Goal: Check status

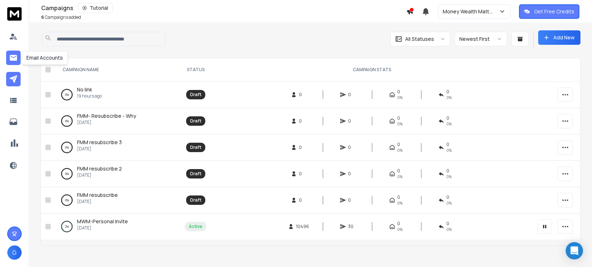
click at [15, 57] on icon at bounding box center [13, 57] width 9 height 9
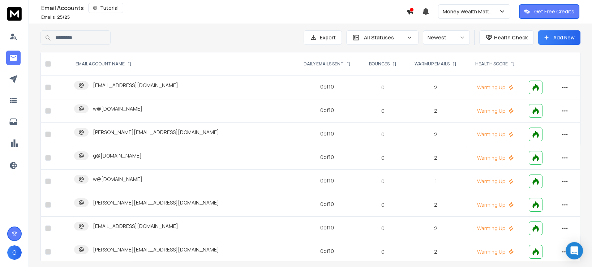
click at [409, 37] on icon at bounding box center [409, 38] width 6 height 6
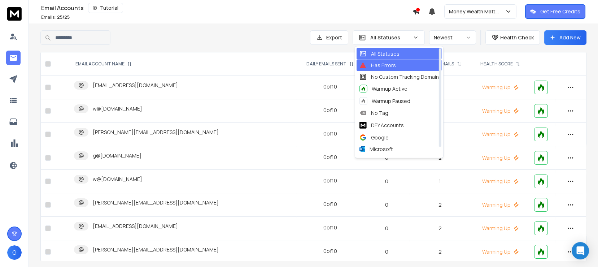
click at [395, 66] on div "Has Errors" at bounding box center [399, 66] width 85 height 12
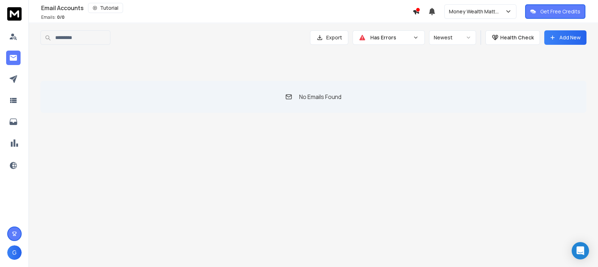
click at [402, 36] on p "Has Errors" at bounding box center [391, 37] width 40 height 7
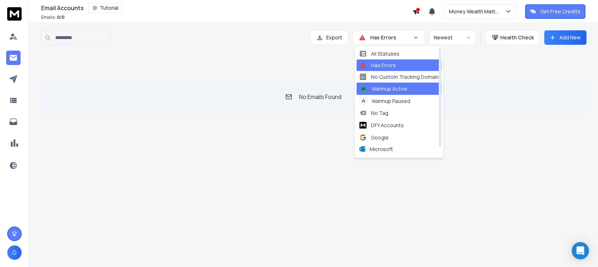
click at [397, 88] on div "Warmup Active" at bounding box center [384, 89] width 48 height 8
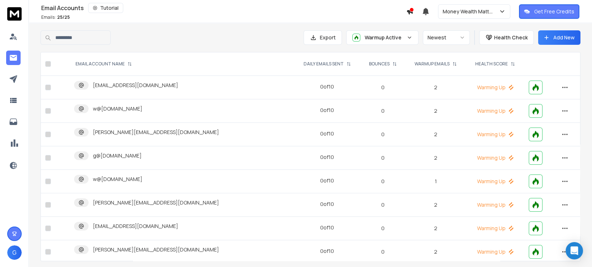
click at [375, 35] on p "Warmup Active" at bounding box center [383, 37] width 39 height 7
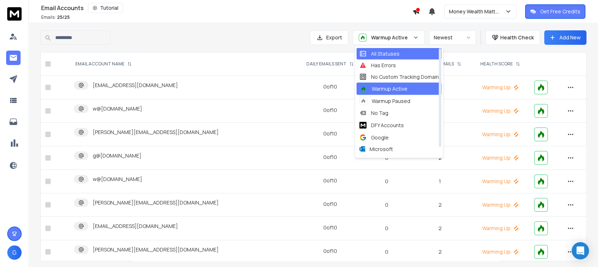
click at [388, 56] on div "All Statuses" at bounding box center [380, 53] width 40 height 7
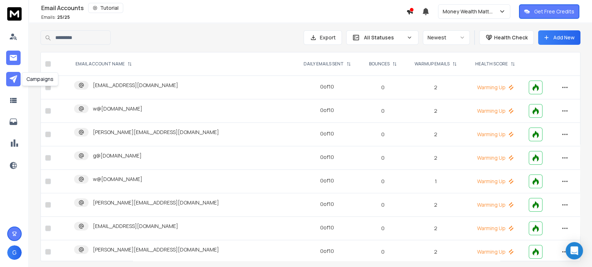
click at [14, 78] on icon at bounding box center [13, 79] width 8 height 8
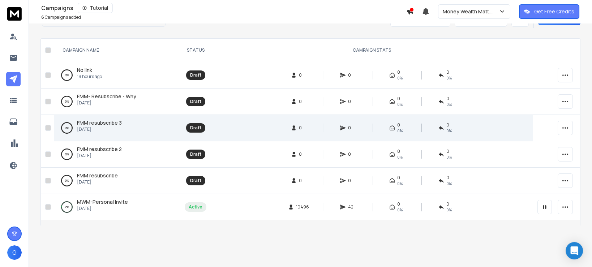
scroll to position [38, 0]
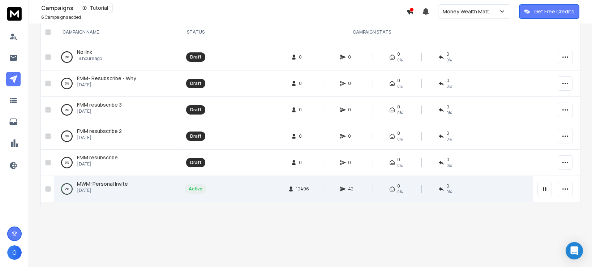
click at [94, 184] on span "MWM-Personal Invite" at bounding box center [102, 183] width 51 height 7
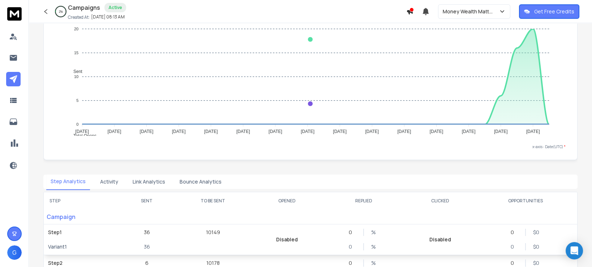
scroll to position [169, 0]
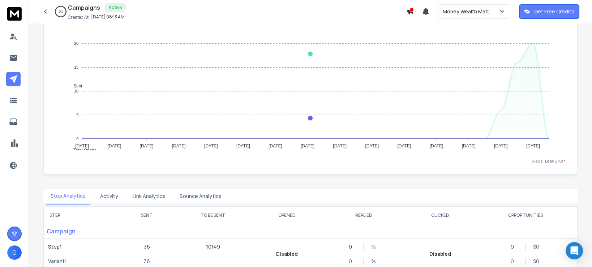
click at [96, 148] on span "Total Opens" at bounding box center [82, 150] width 29 height 5
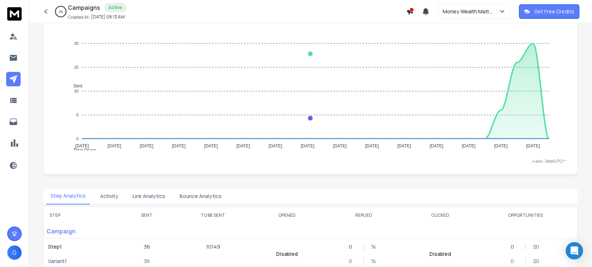
click at [96, 148] on span "Total Opens" at bounding box center [82, 150] width 29 height 5
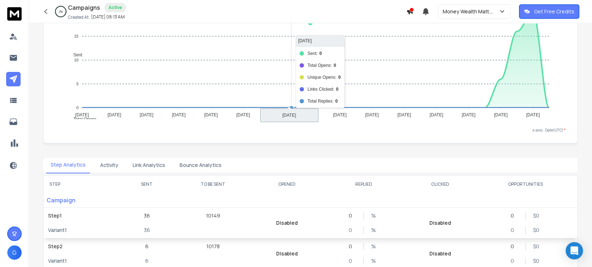
scroll to position [214, 0]
